Goal: Information Seeking & Learning: Check status

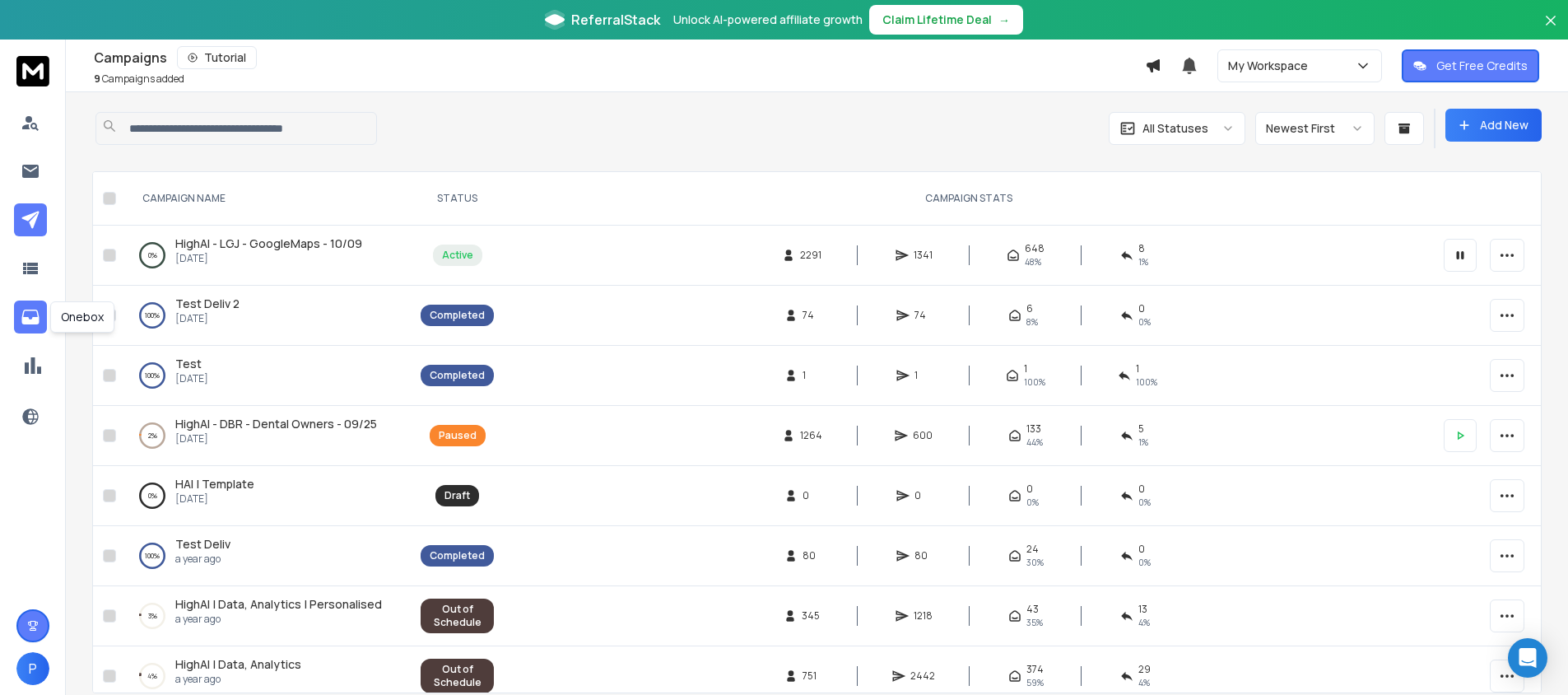
click at [31, 314] on icon at bounding box center [31, 316] width 20 height 20
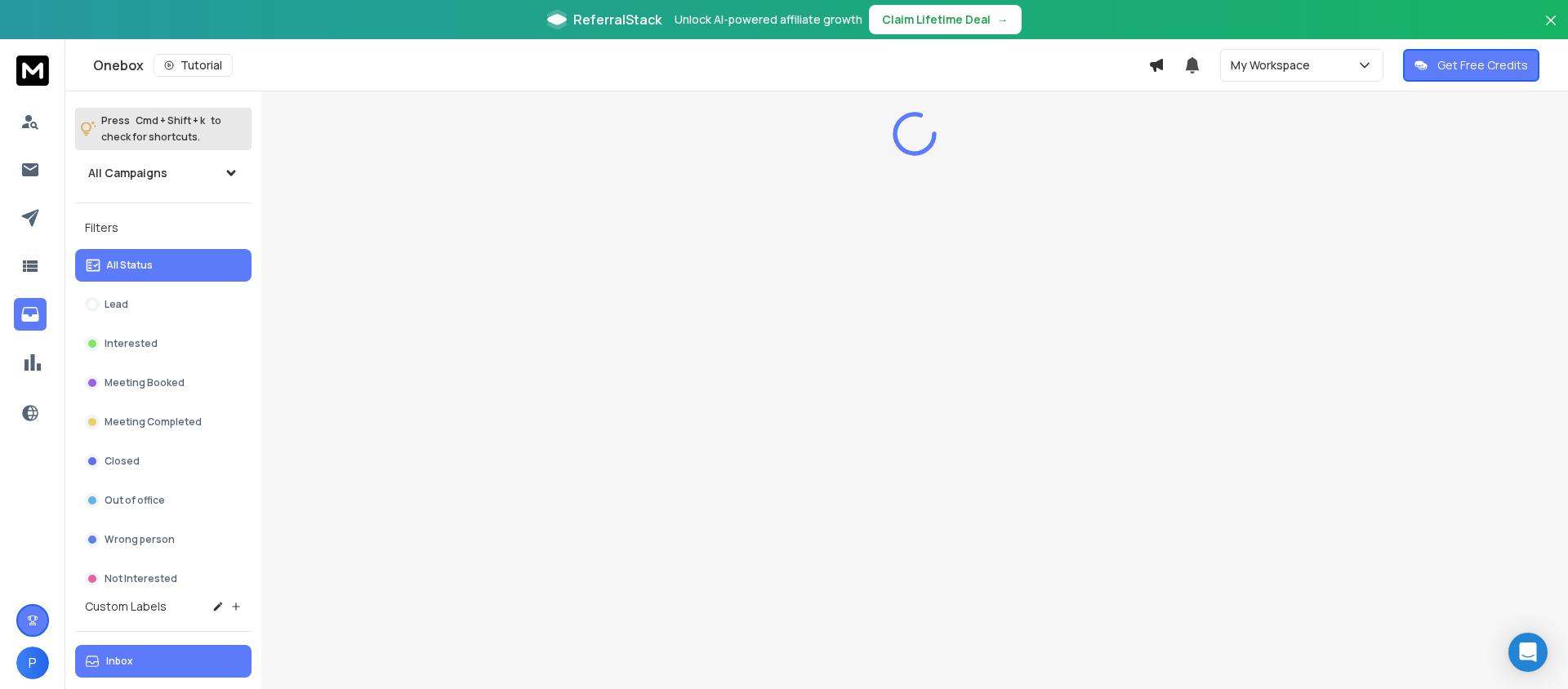
scroll to position [288, 0]
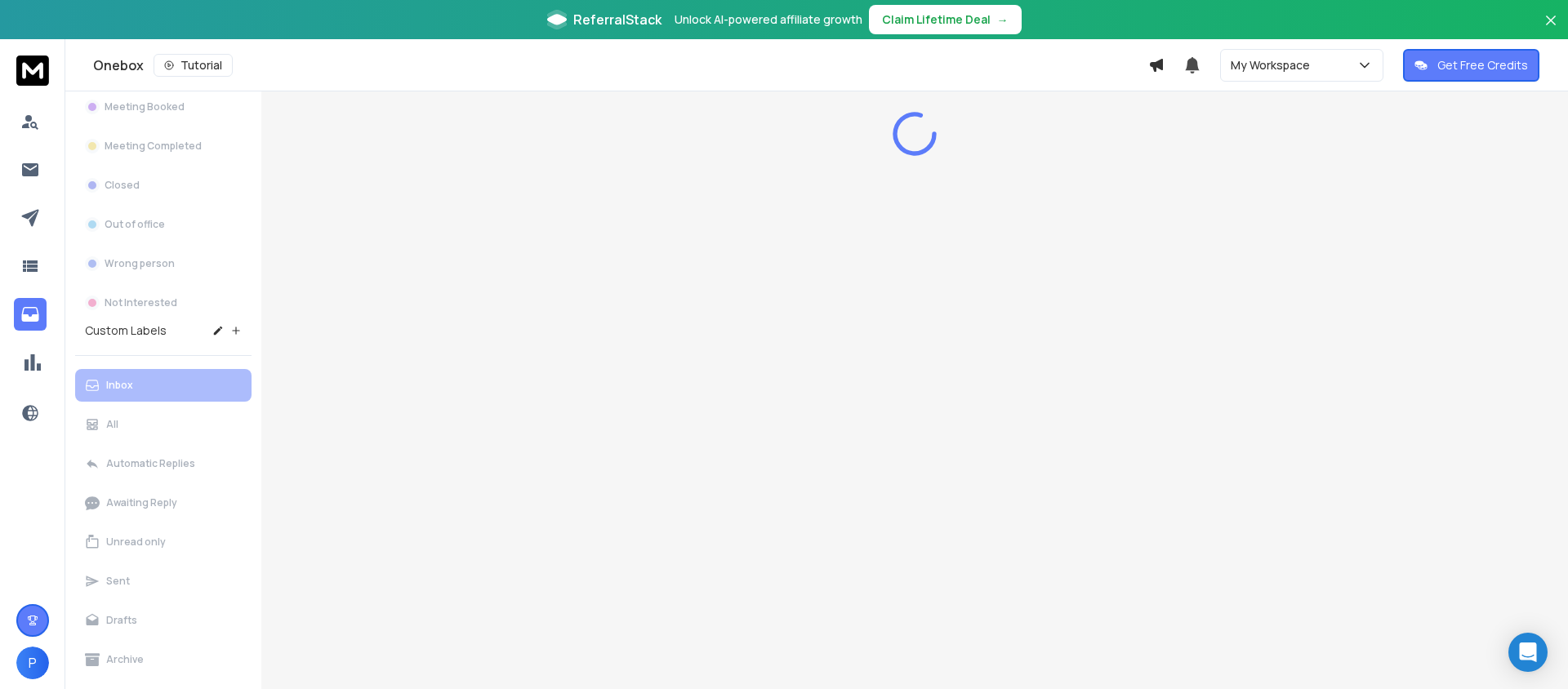
click at [128, 387] on div "Inbox All Automatic Replies Awaiting Reply Unread only Sent Drafts Archive" at bounding box center [163, 541] width 176 height 346
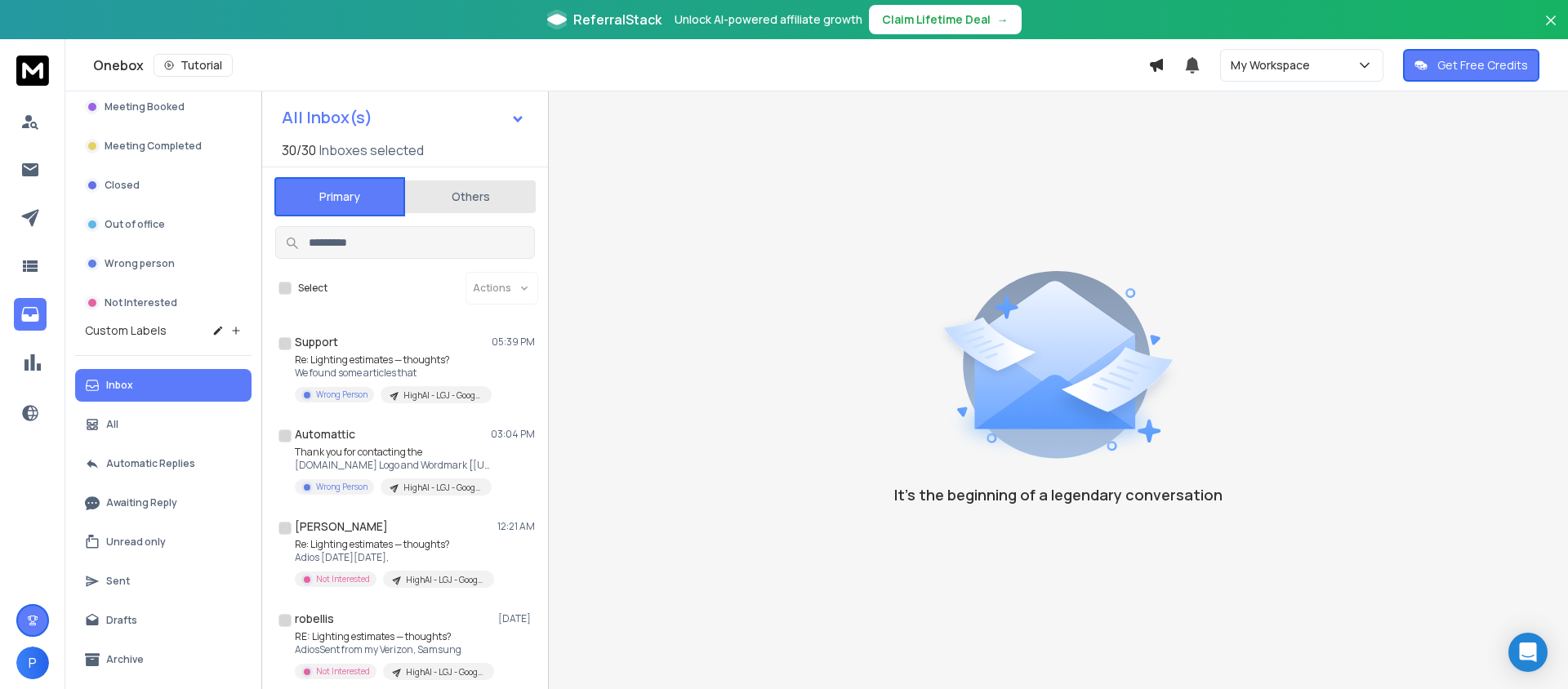
click at [127, 379] on p "Inbox" at bounding box center [119, 386] width 27 height 13
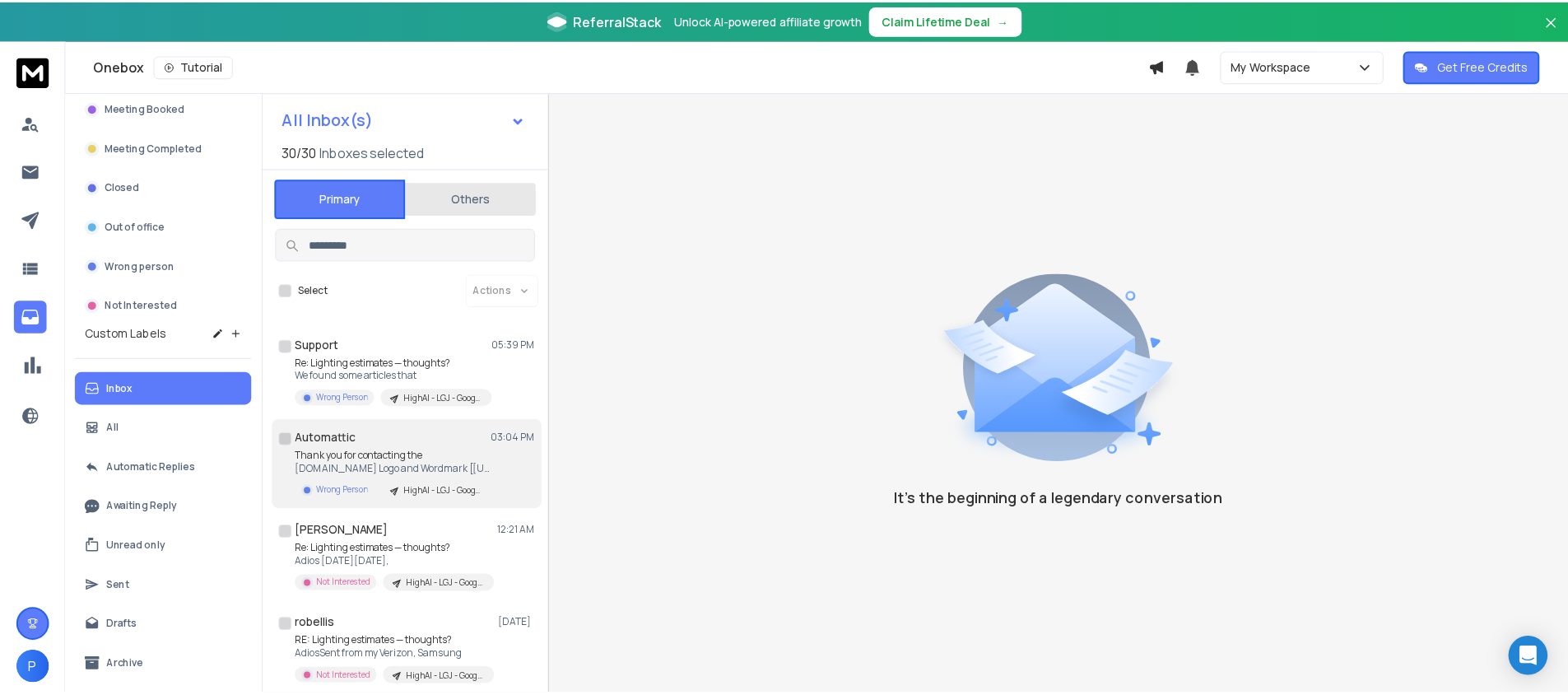
scroll to position [99, 0]
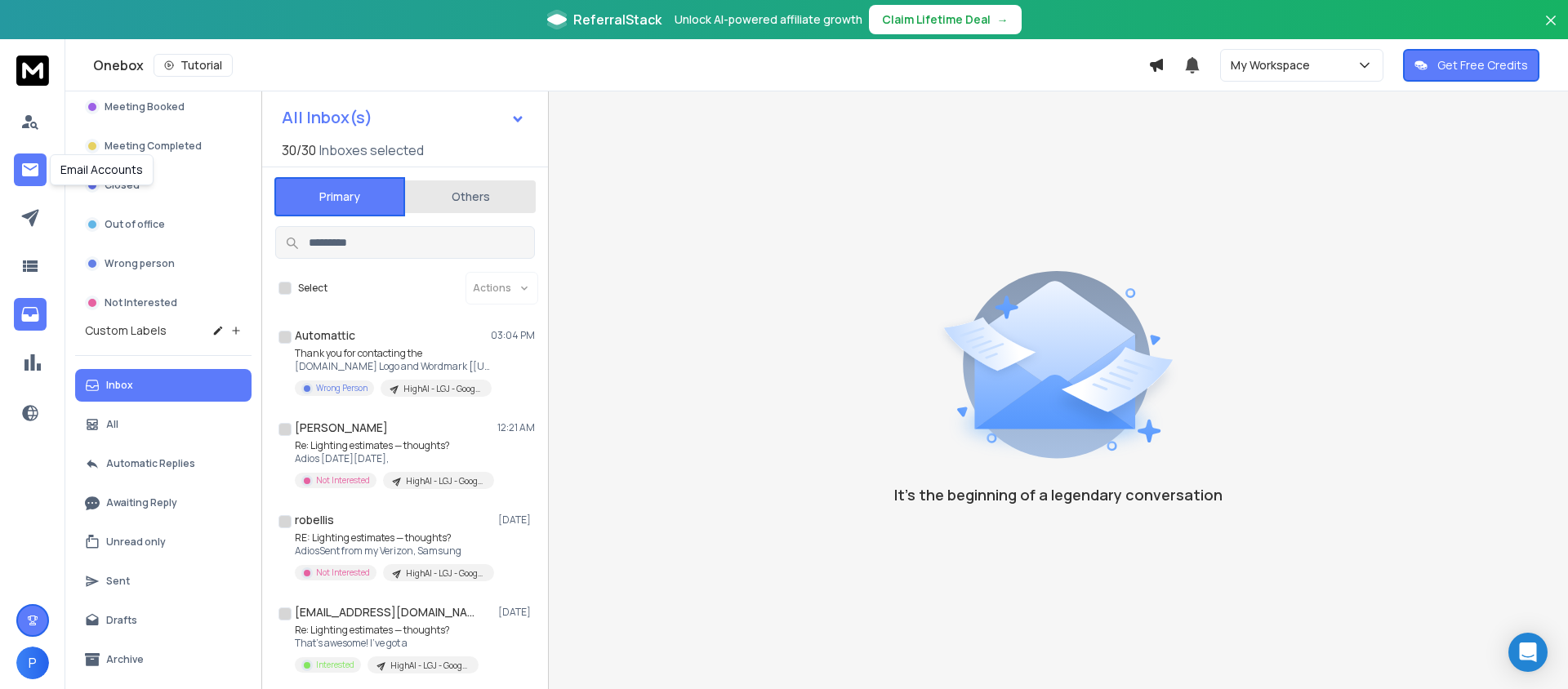
click at [38, 166] on icon at bounding box center [30, 170] width 20 height 20
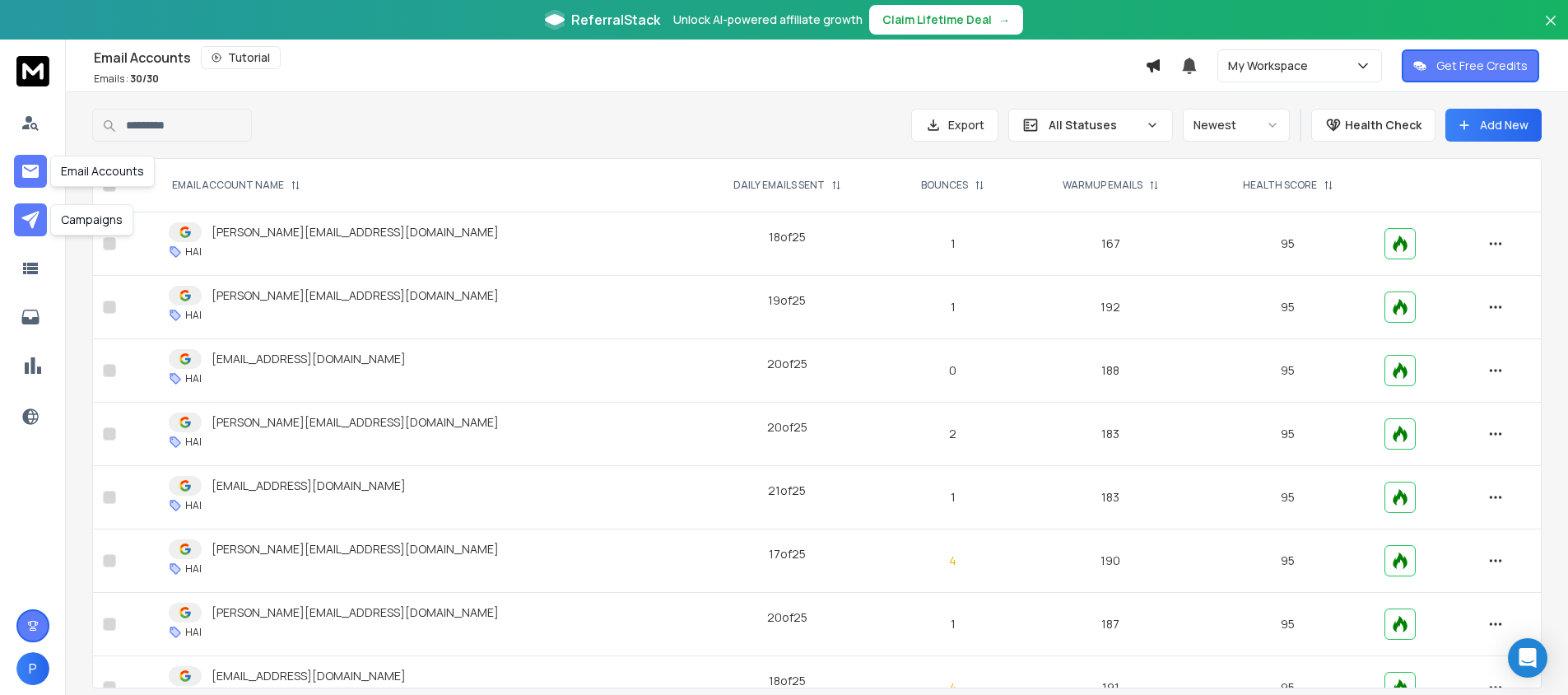
click at [33, 227] on icon at bounding box center [31, 220] width 20 height 20
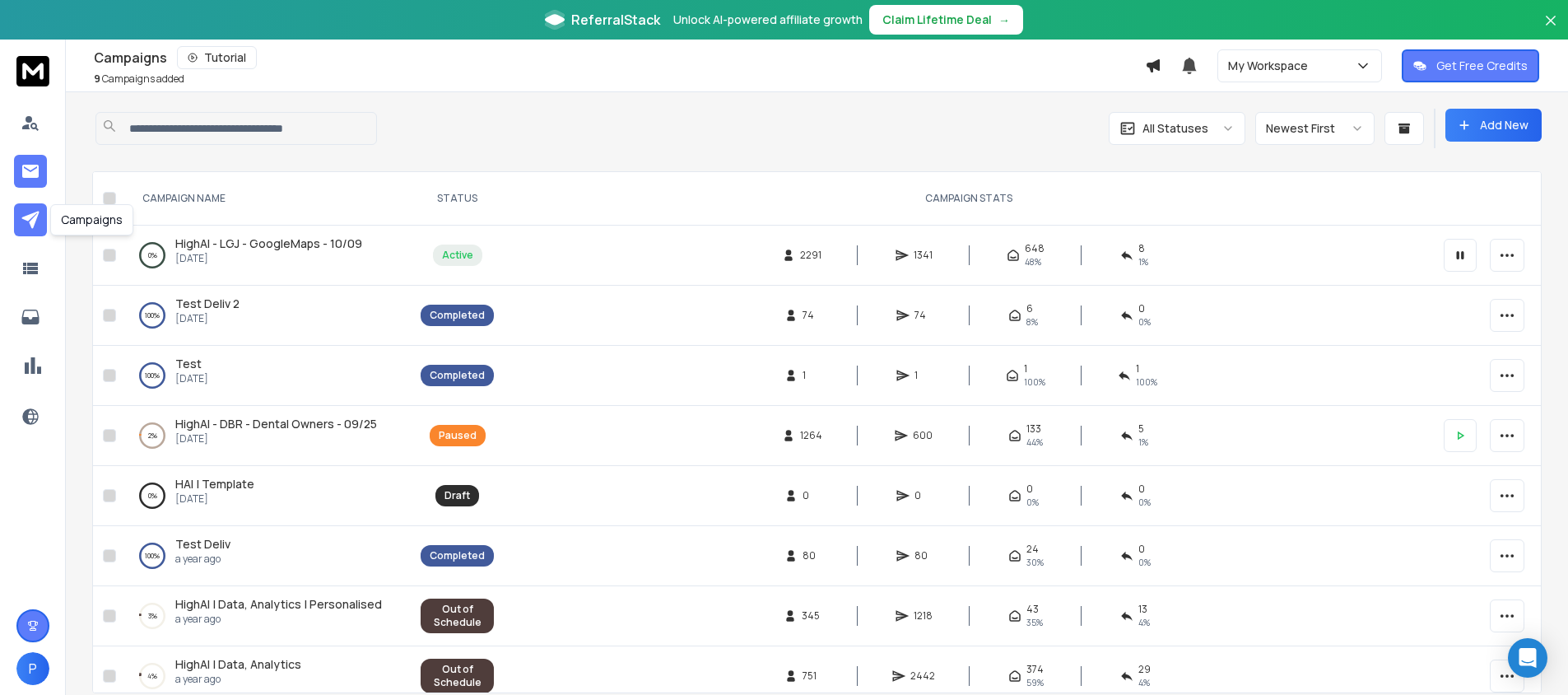
click at [32, 177] on icon at bounding box center [30, 171] width 16 height 13
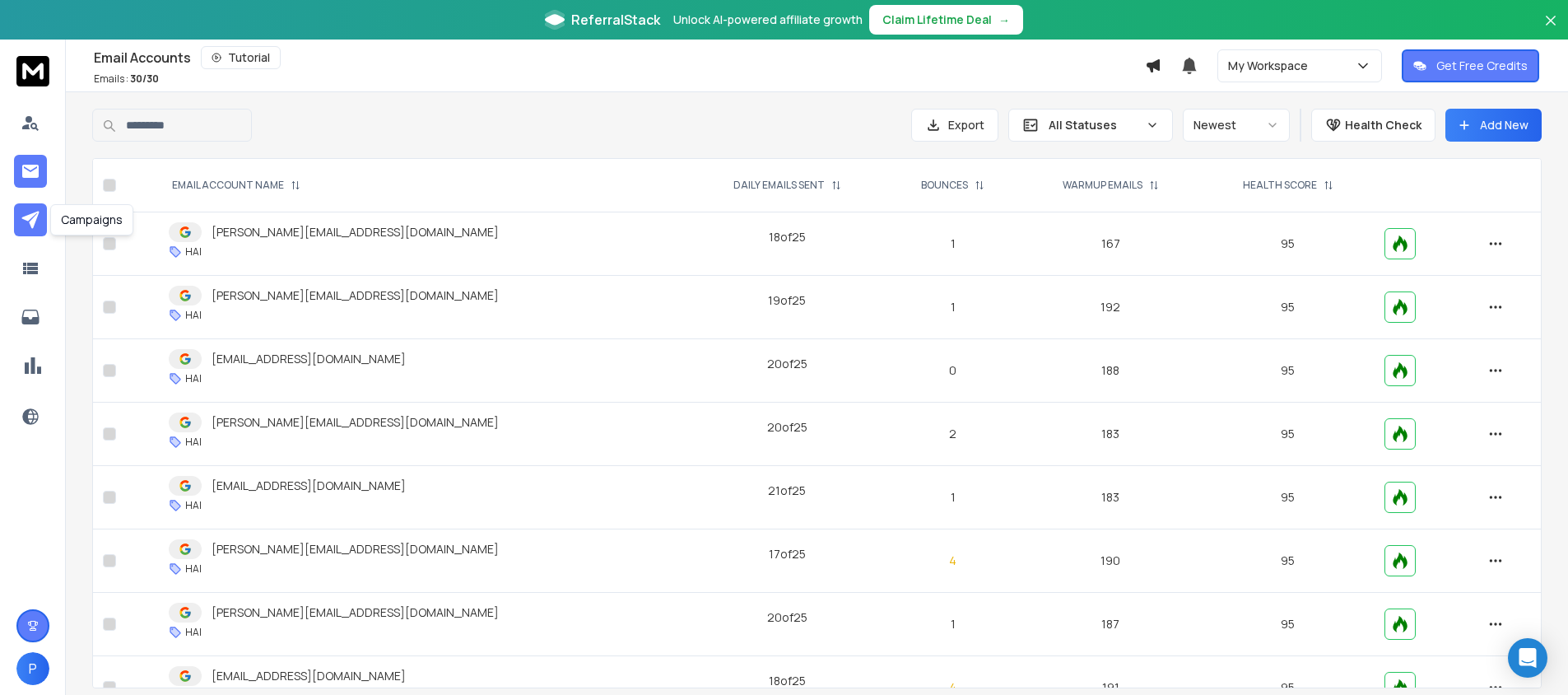
click at [32, 213] on icon at bounding box center [30, 220] width 17 height 17
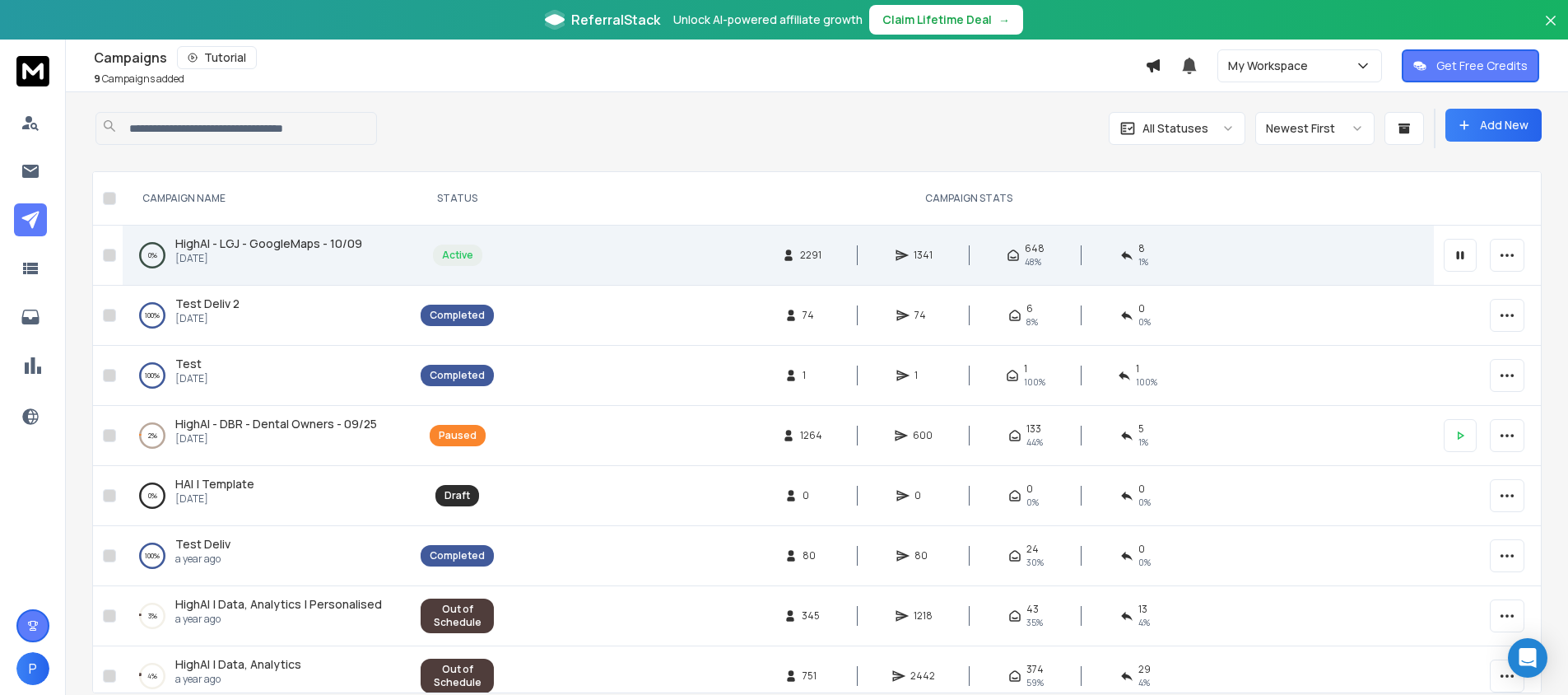
click at [645, 262] on div "2291 1341 648 48 % 8 1 %" at bounding box center [969, 255] width 911 height 27
